Goal: Task Accomplishment & Management: Use online tool/utility

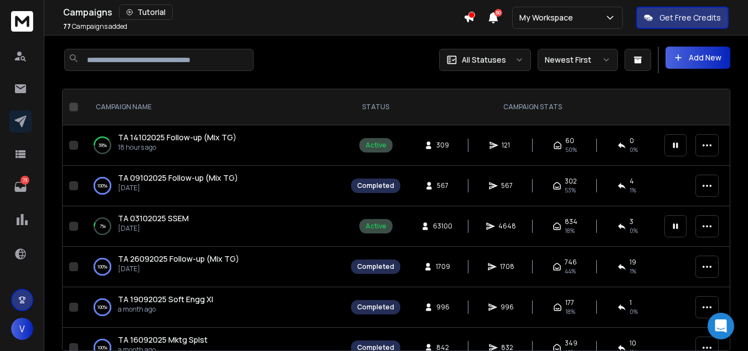
click at [206, 137] on span "TA 14102025 Follow-up (Mix TG)" at bounding box center [177, 137] width 119 height 11
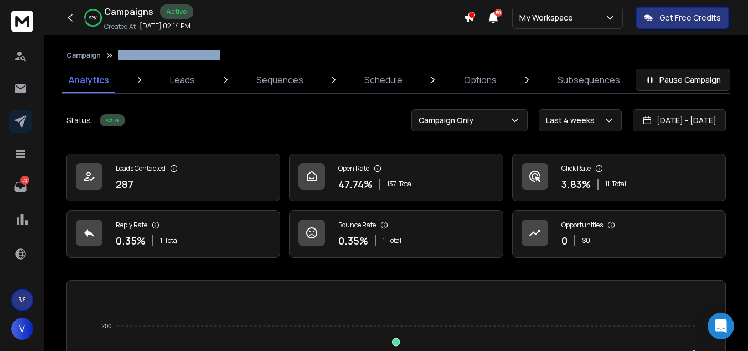
drag, startPoint x: 220, startPoint y: 56, endPoint x: 117, endPoint y: 55, distance: 103.6
click at [117, 55] on div "Campaign TA 14102025 Follow-up (Mix TG)" at bounding box center [396, 55] width 660 height 9
copy p "TA 14102025 Follow-up (Mix TG)"
click at [94, 57] on button "Campaign" at bounding box center [83, 55] width 34 height 9
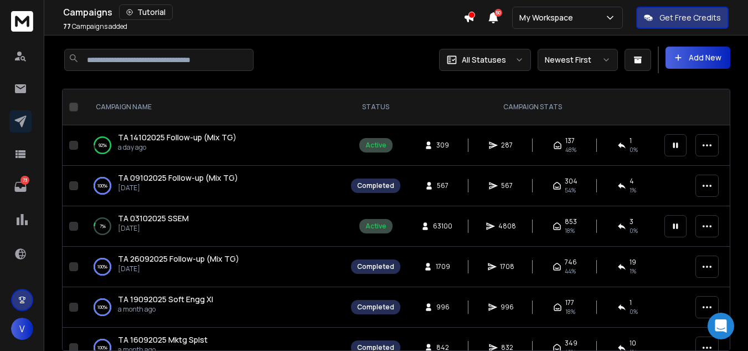
click at [702, 146] on icon "button" at bounding box center [707, 145] width 11 height 11
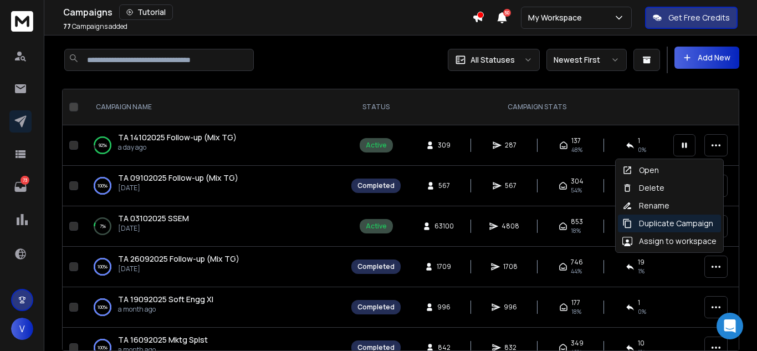
click at [649, 219] on div "Duplicate Campaign" at bounding box center [667, 223] width 91 height 11
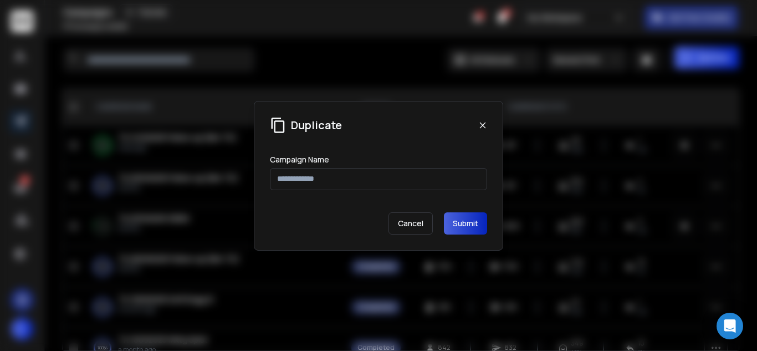
click at [319, 174] on input "text" at bounding box center [378, 179] width 217 height 22
paste input "**********"
click at [295, 178] on input "**********" at bounding box center [378, 179] width 217 height 22
type input "**********"
click at [463, 222] on button "Submit" at bounding box center [465, 223] width 43 height 22
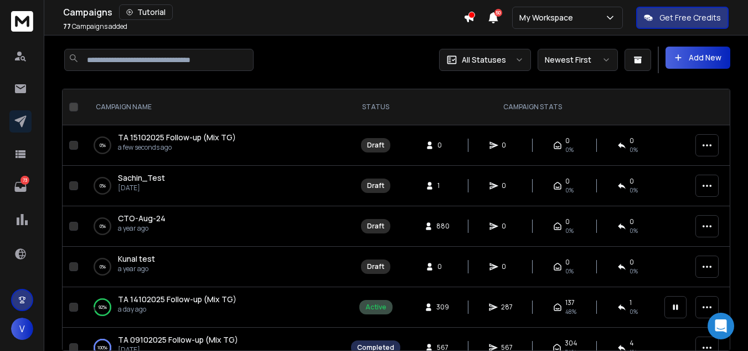
click at [191, 139] on span "TA 15102025 Follow-up (Mix TG)" at bounding box center [177, 137] width 118 height 11
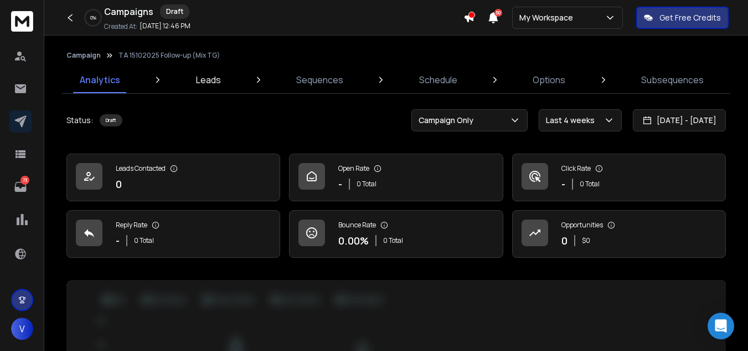
click at [212, 82] on p "Leads" at bounding box center [208, 79] width 25 height 13
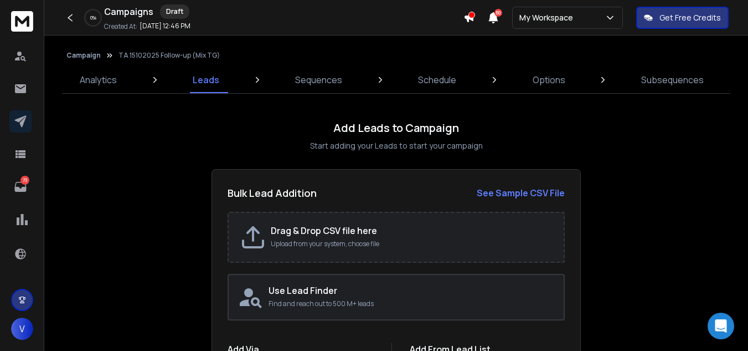
click at [341, 228] on h2 "Drag & Drop CSV file here" at bounding box center [412, 230] width 282 height 13
type input "**********"
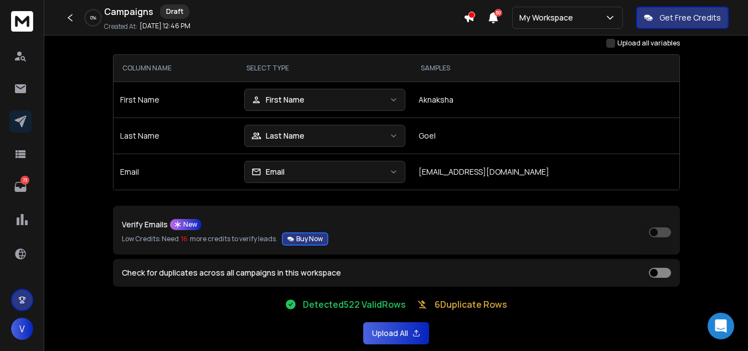
scroll to position [167, 0]
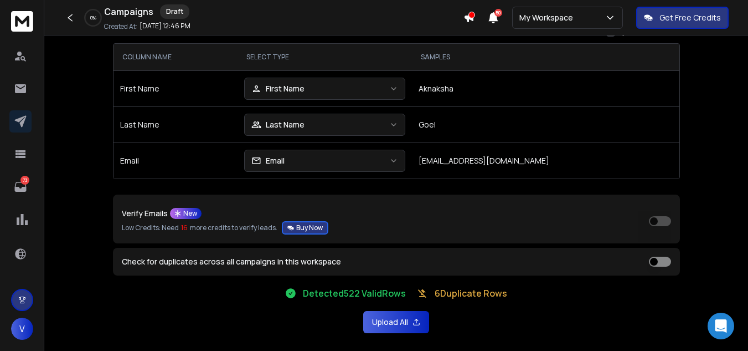
click at [392, 321] on button "Upload All" at bounding box center [396, 322] width 66 height 22
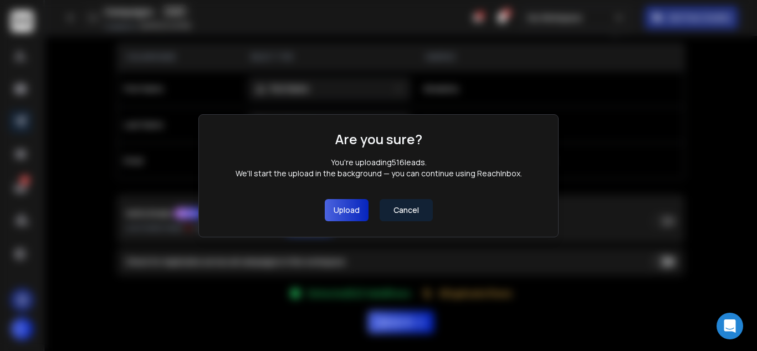
click at [348, 209] on button "Upload" at bounding box center [347, 210] width 44 height 22
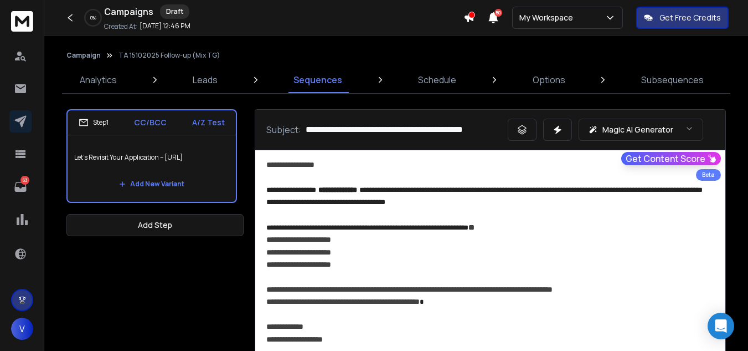
scroll to position [48, 0]
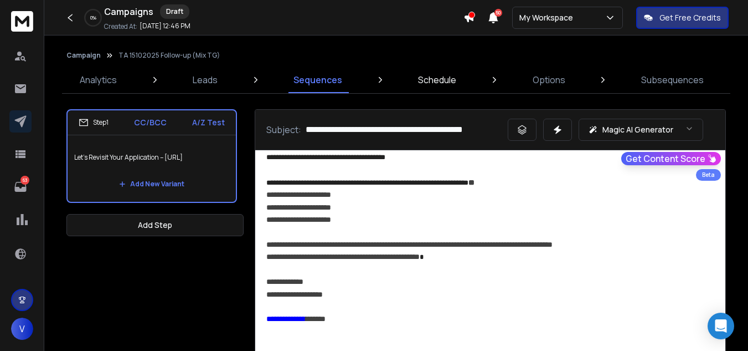
click at [418, 81] on link "Schedule" at bounding box center [438, 79] width 52 height 27
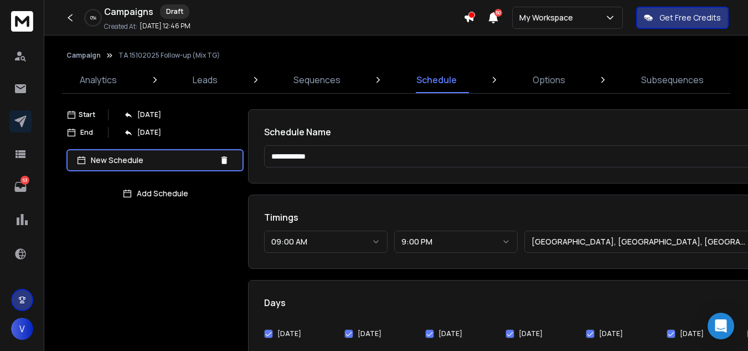
click at [161, 112] on p "Tue Oct 14 2025" at bounding box center [149, 114] width 24 height 9
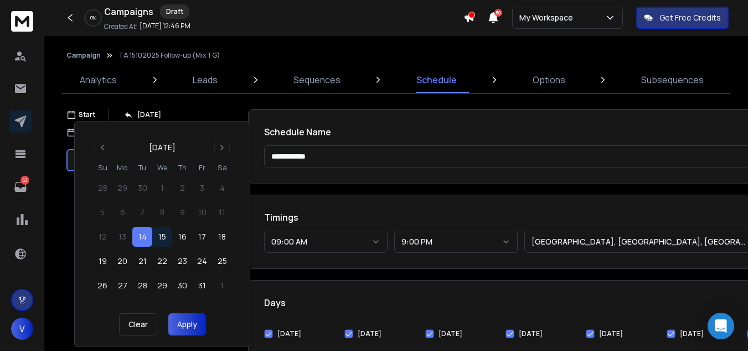
click at [164, 236] on button "15" at bounding box center [162, 237] width 20 height 20
click at [194, 332] on button "Apply" at bounding box center [187, 324] width 38 height 22
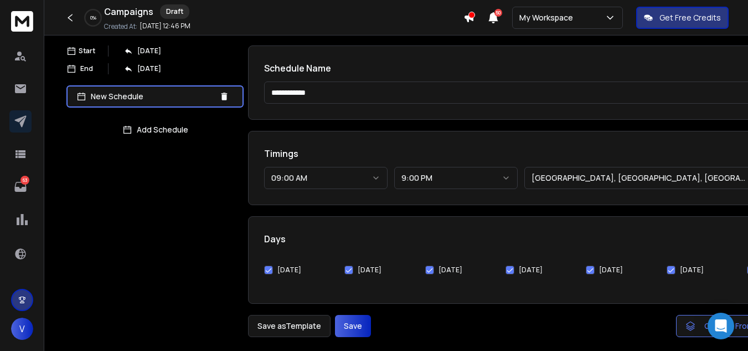
scroll to position [65, 0]
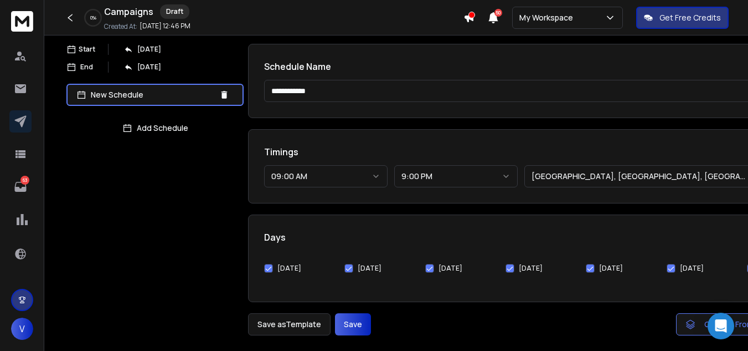
click at [355, 327] on button "Save" at bounding box center [353, 324] width 36 height 22
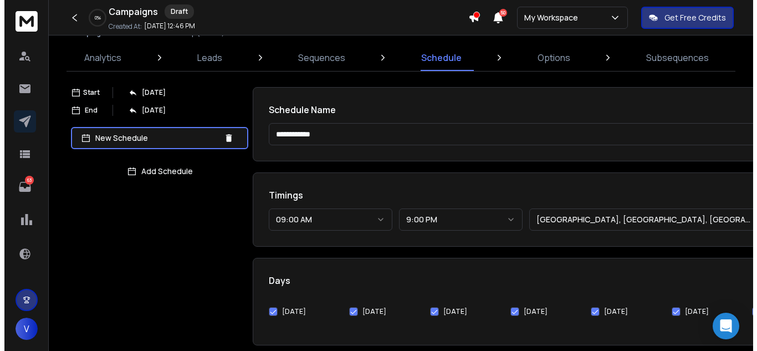
scroll to position [0, 0]
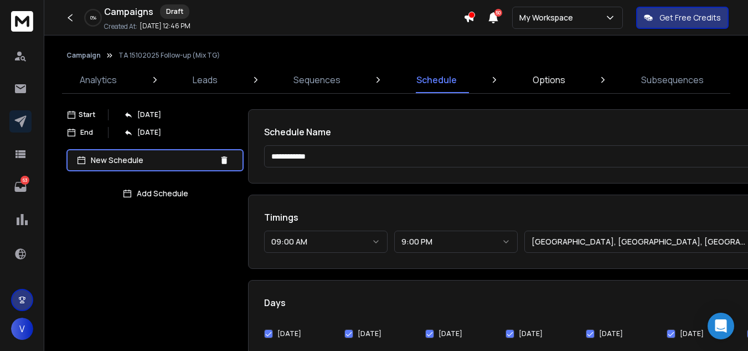
click at [533, 83] on link "Options" at bounding box center [549, 79] width 46 height 27
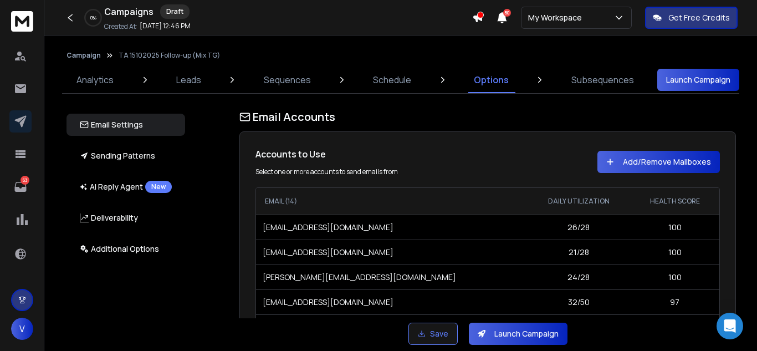
click at [522, 335] on button "Launch Campaign" at bounding box center [518, 333] width 99 height 22
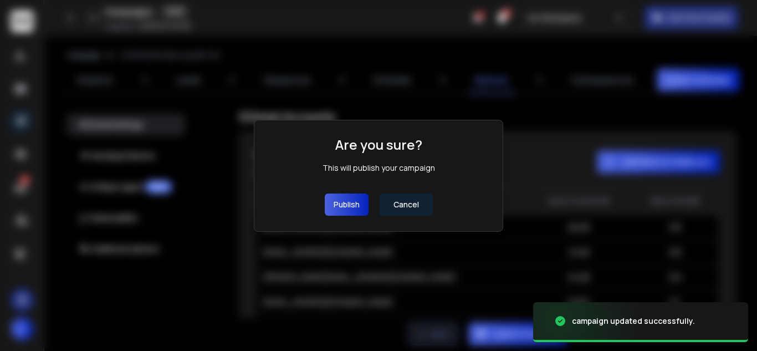
click at [354, 204] on button "Publish" at bounding box center [347, 204] width 44 height 22
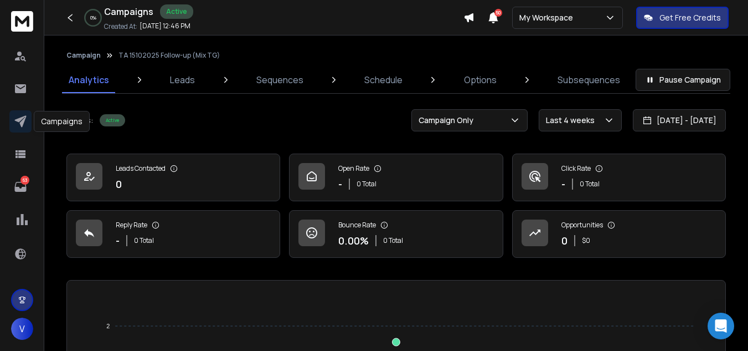
click at [27, 116] on icon at bounding box center [20, 121] width 13 height 13
